Goal: Find specific page/section: Find specific page/section

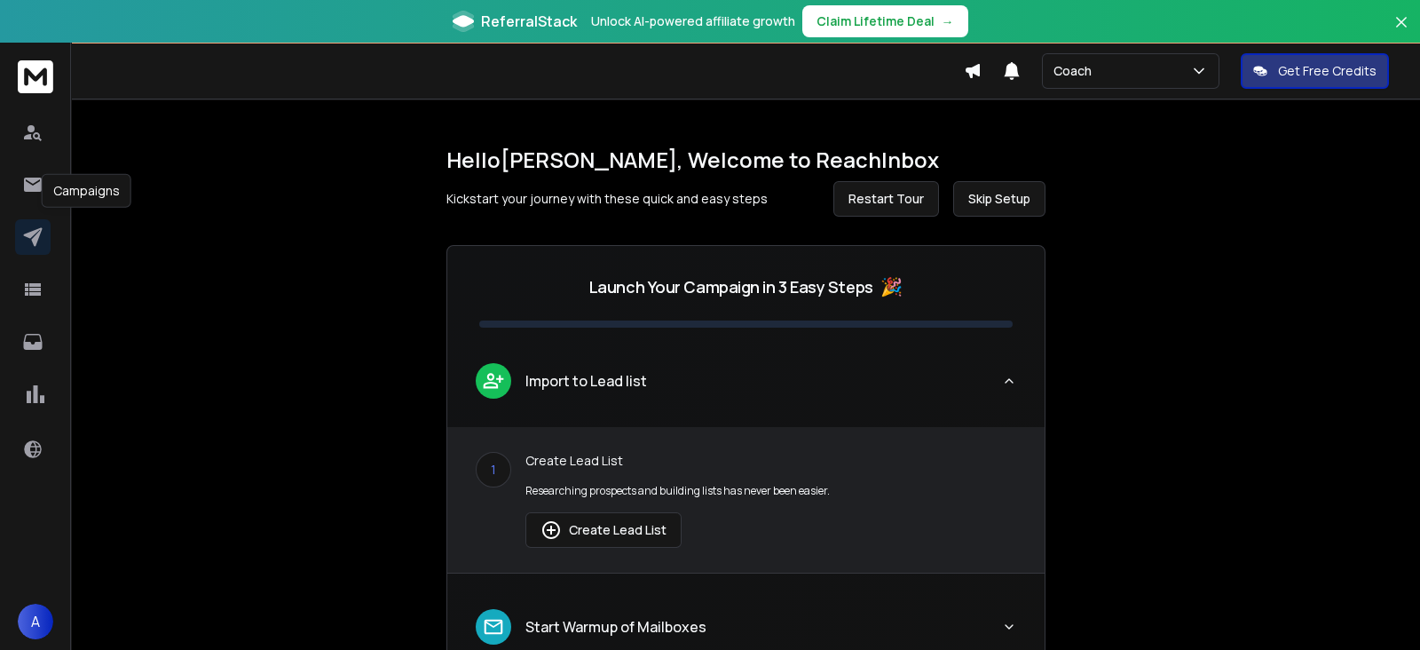
click at [23, 228] on icon at bounding box center [32, 237] width 19 height 19
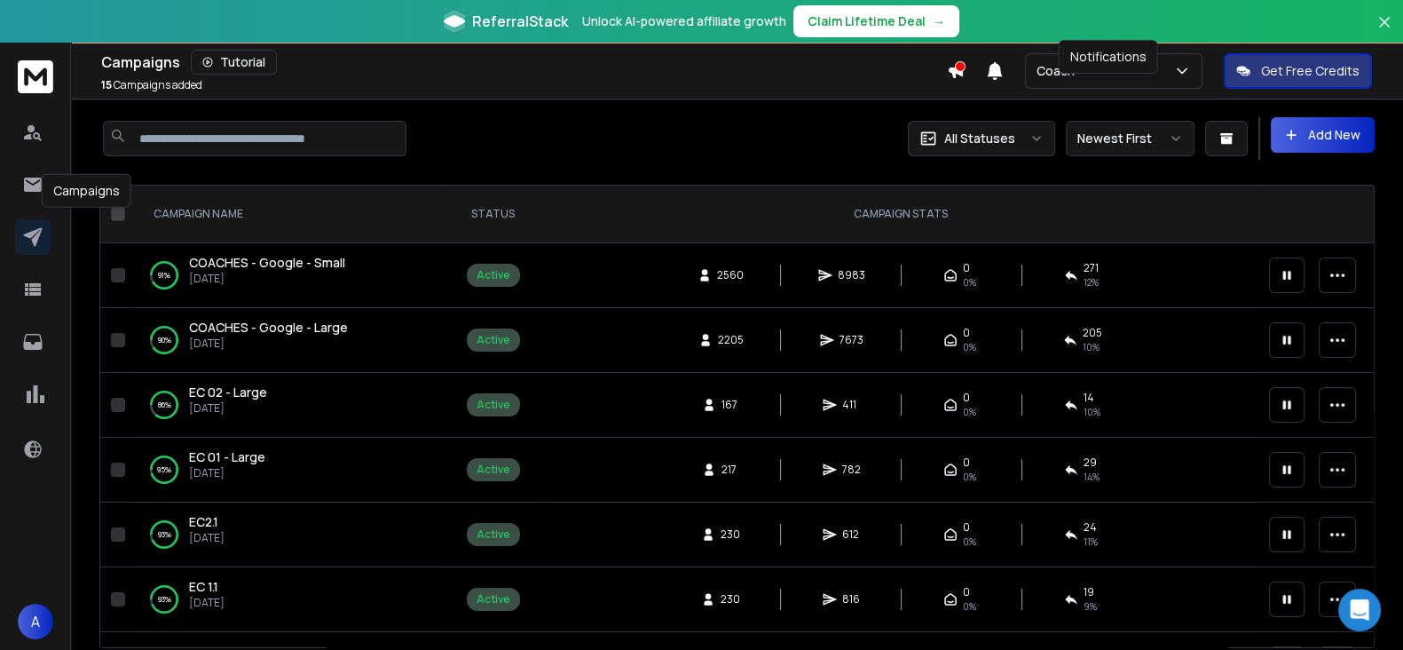
click at [1103, 63] on div "Notifications" at bounding box center [1108, 57] width 99 height 34
click at [1161, 62] on div "Coach" at bounding box center [1114, 71] width 154 height 18
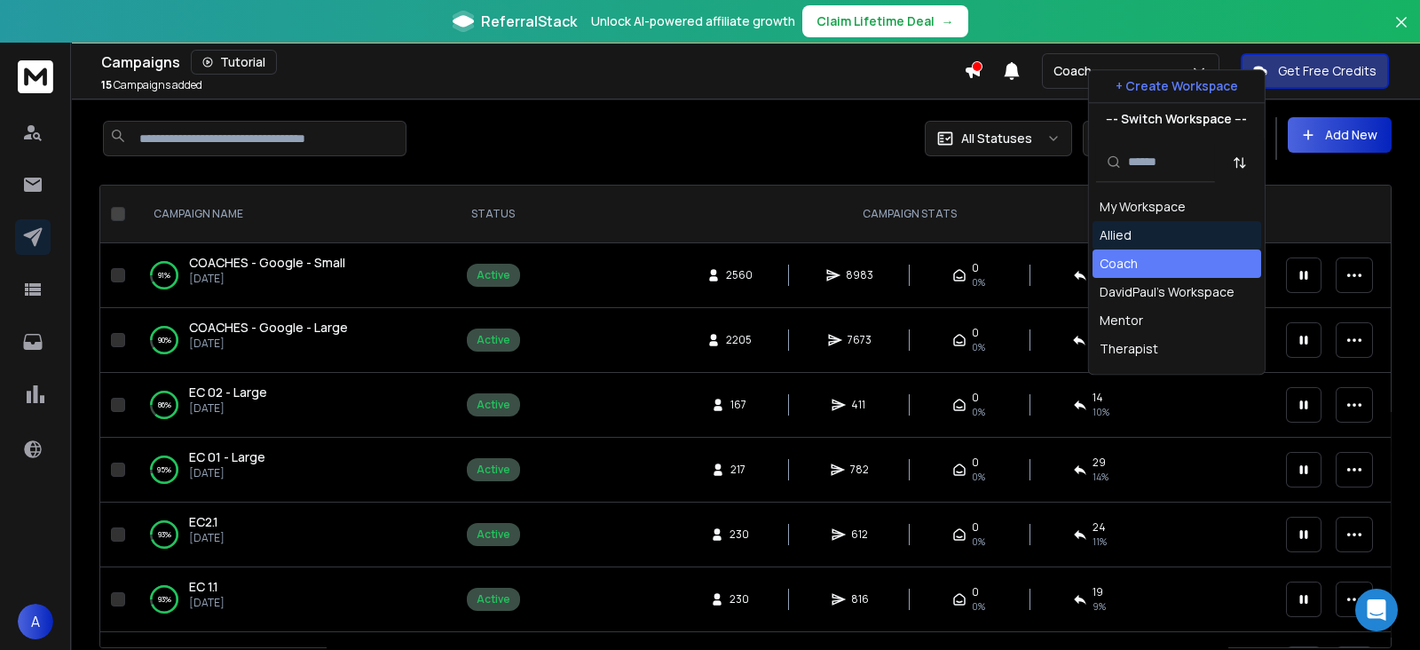
click at [1148, 221] on div "Allied" at bounding box center [1177, 235] width 169 height 28
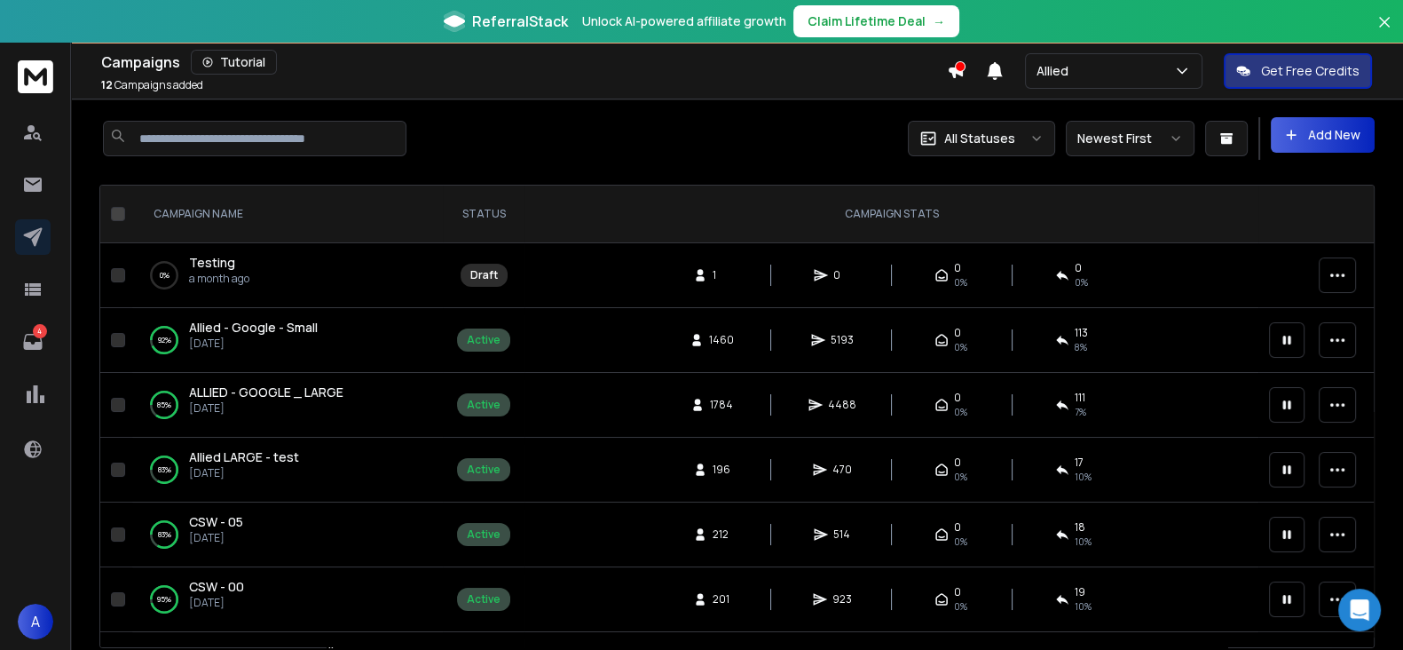
click at [910, 117] on div "Campaigns 12 Campaigns Added All Statuses Newest First Add New" at bounding box center [1057, 138] width 638 height 43
click at [880, 117] on div "Campaigns 12 Campaigns Added All Statuses Newest First Add New" at bounding box center [1057, 138] width 638 height 43
click at [1118, 62] on div "Allied" at bounding box center [1114, 71] width 154 height 18
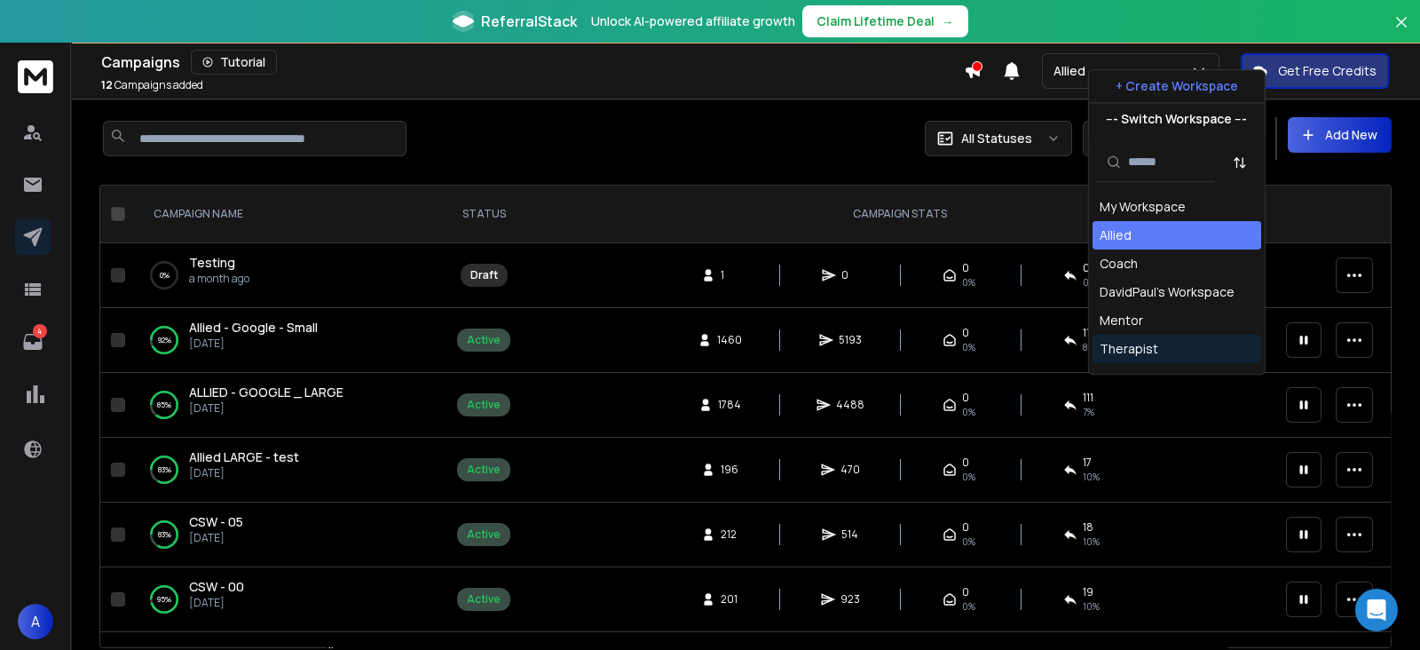
click at [1158, 335] on div "Therapist" at bounding box center [1177, 349] width 169 height 28
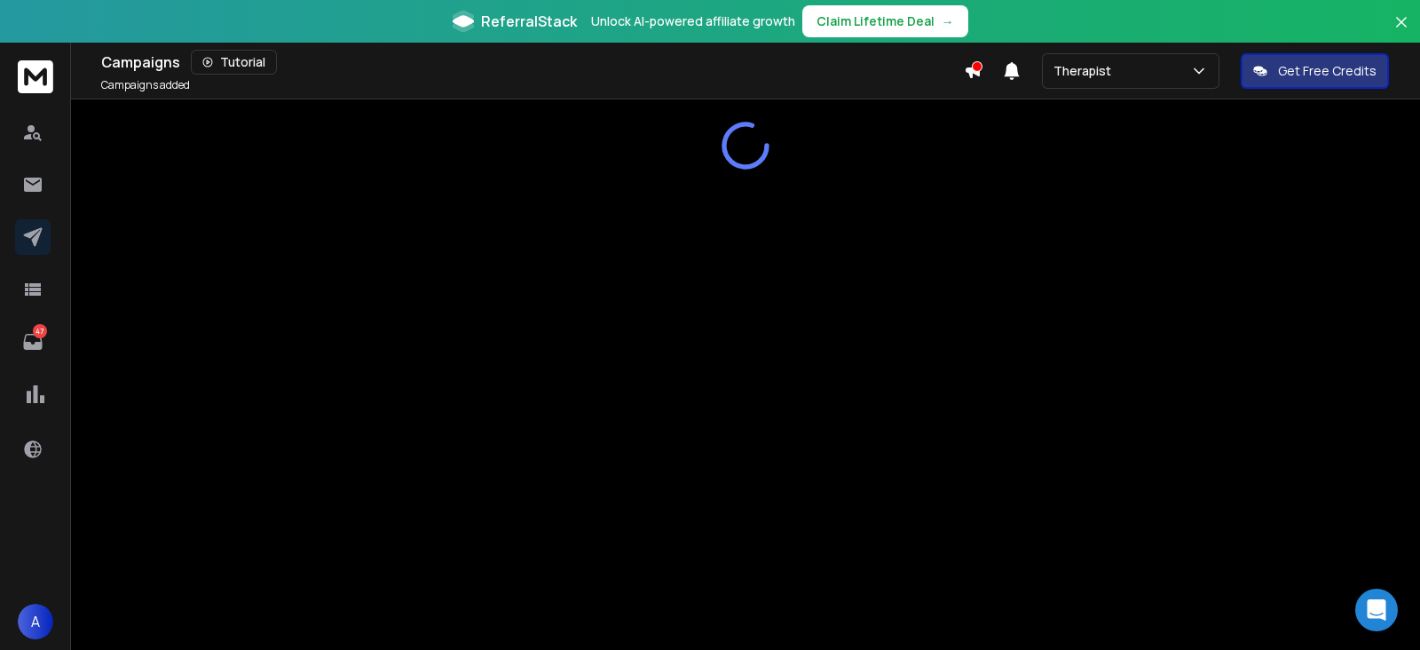
click at [1407, 17] on icon "Close banner" at bounding box center [1401, 22] width 11 height 11
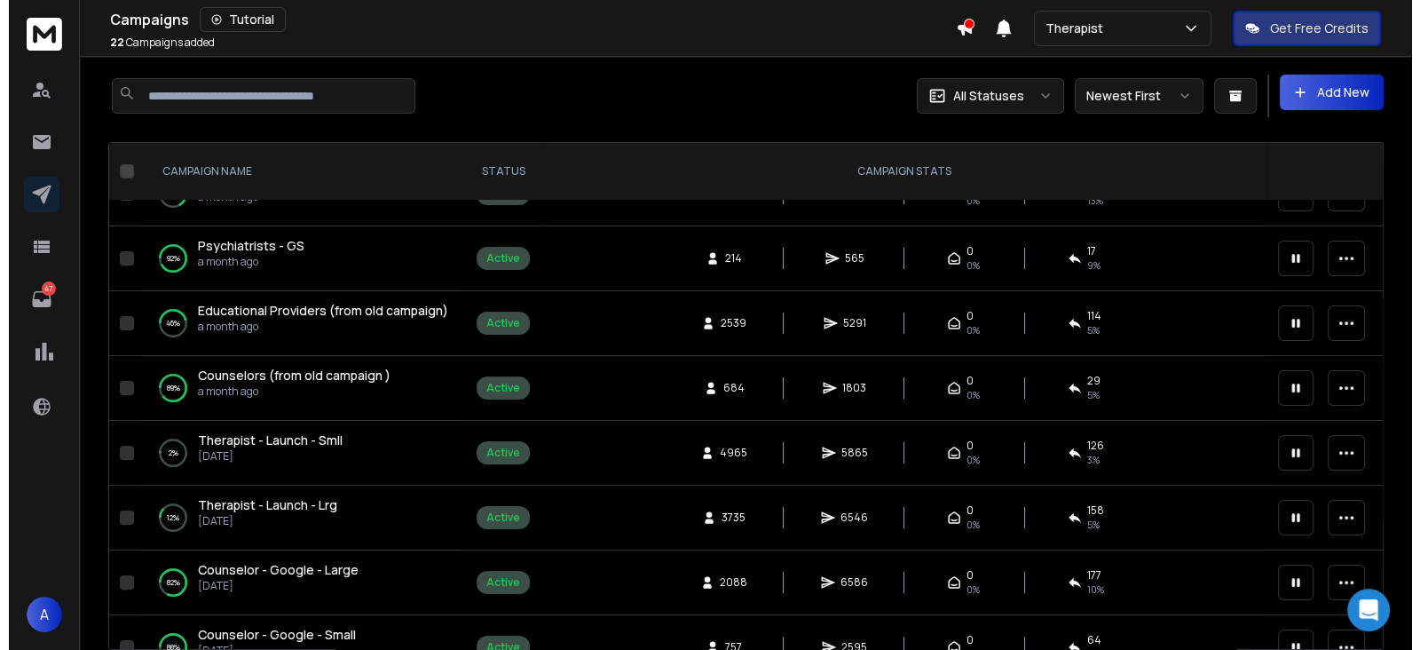
scroll to position [333, 0]
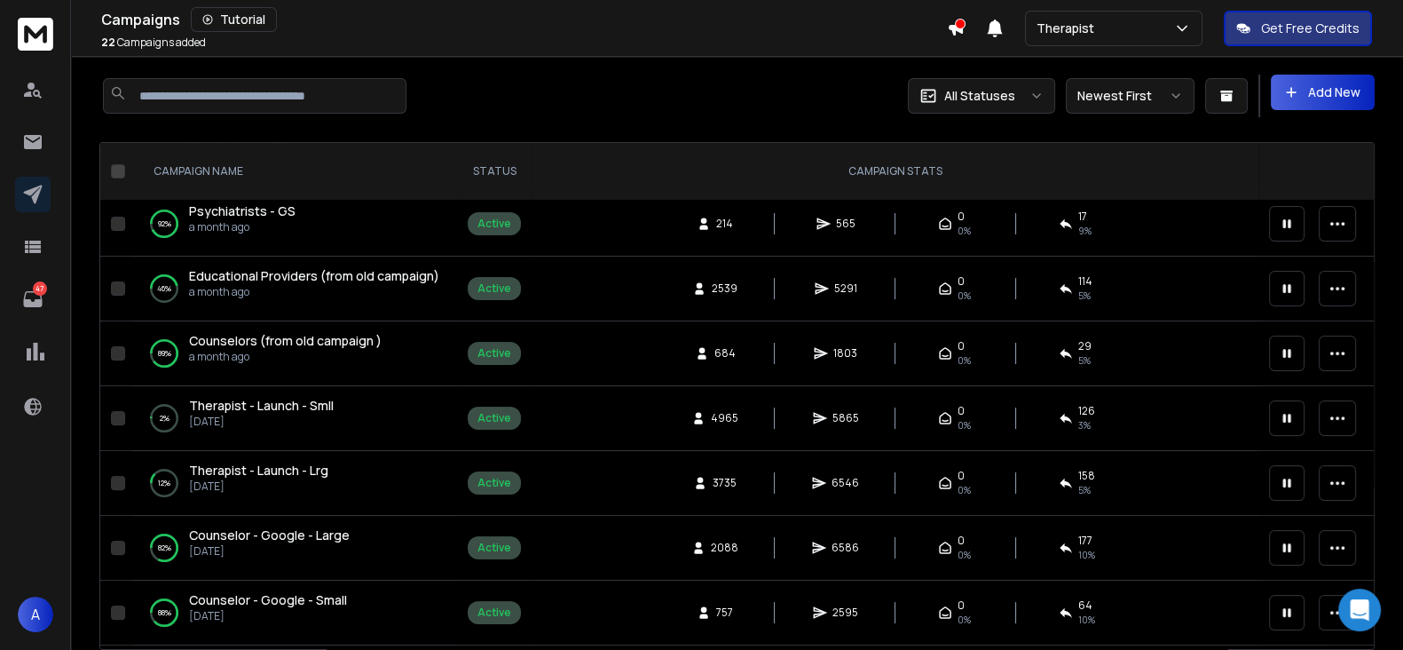
click at [731, 57] on div "Campaigns 22 Campaigns Added All Statuses Newest First Add New CAMPAIGN NAME ST…" at bounding box center [737, 399] width 1332 height 685
click at [670, 75] on div at bounding box center [418, 96] width 638 height 43
click at [33, 281] on p "47" at bounding box center [40, 288] width 14 height 14
